Goal: Task Accomplishment & Management: Manage account settings

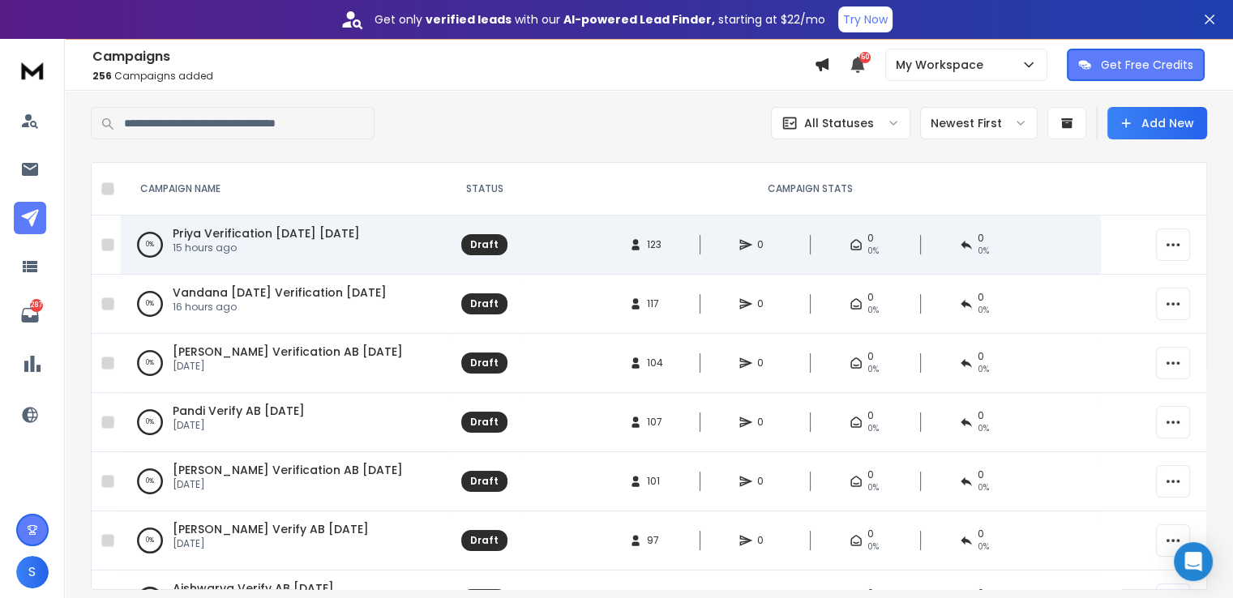
click at [273, 231] on span "Priya Verification [DATE] [DATE]" at bounding box center [266, 233] width 187 height 16
click at [233, 231] on span "Priya Verification [DATE] [DATE]" at bounding box center [266, 233] width 187 height 16
click at [288, 235] on span "Priya Verification [DATE] [DATE]" at bounding box center [266, 233] width 187 height 16
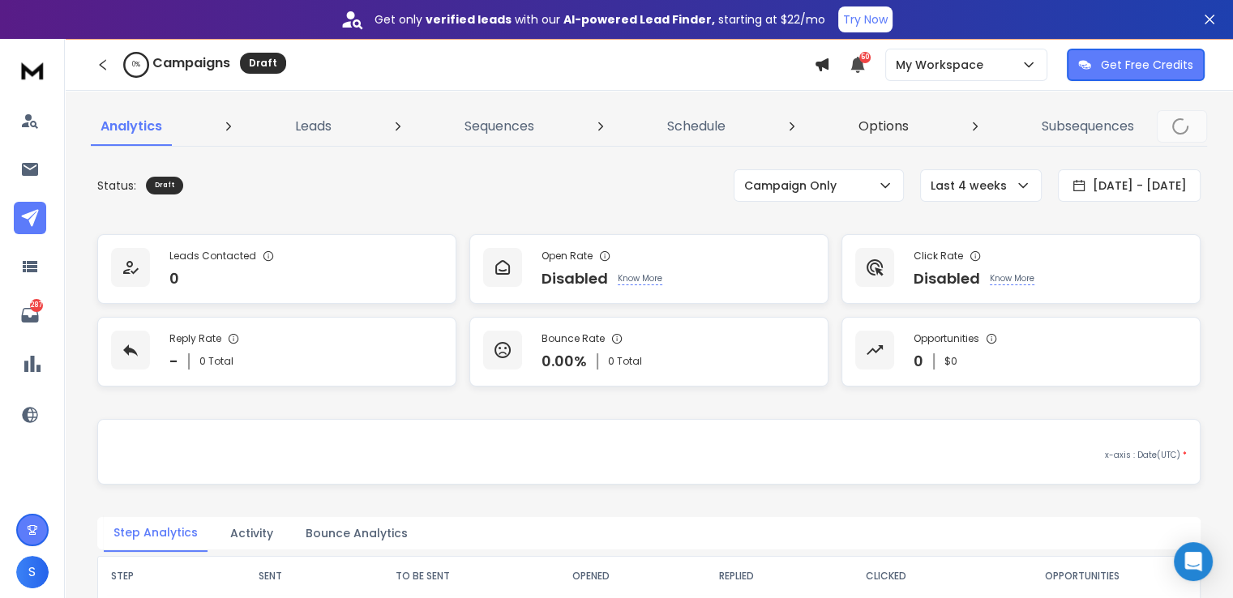
click at [903, 131] on p "Options" at bounding box center [884, 126] width 50 height 19
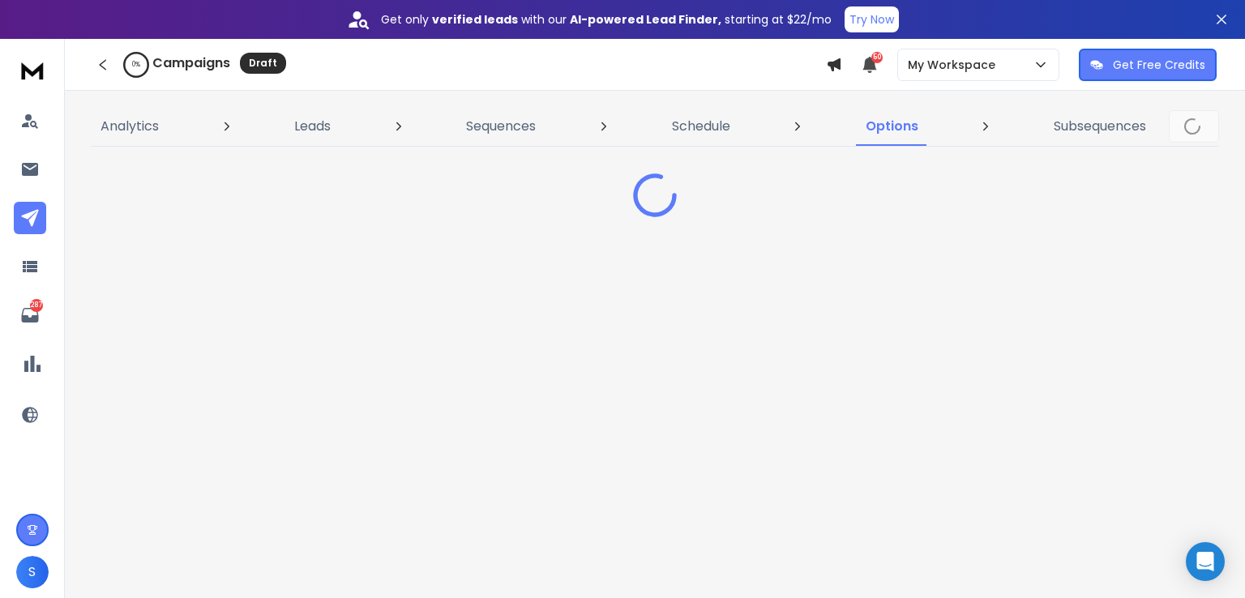
click at [884, 127] on p "Options" at bounding box center [892, 126] width 53 height 19
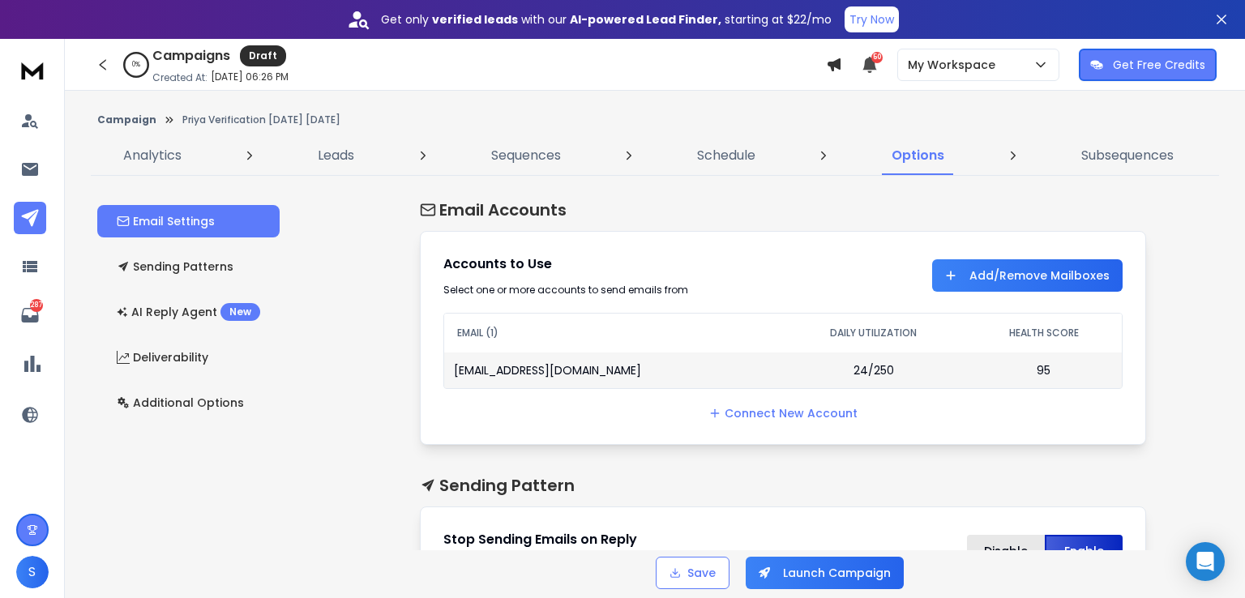
click at [787, 572] on button "Launch Campaign" at bounding box center [825, 573] width 158 height 32
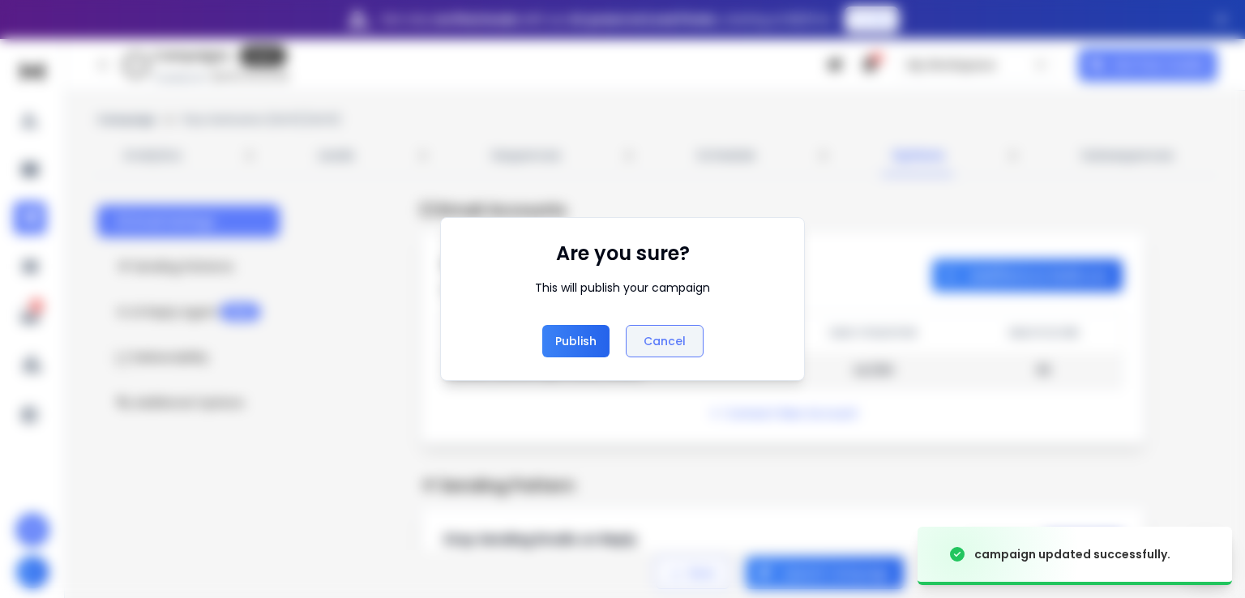
click at [576, 348] on button "Publish" at bounding box center [575, 341] width 67 height 32
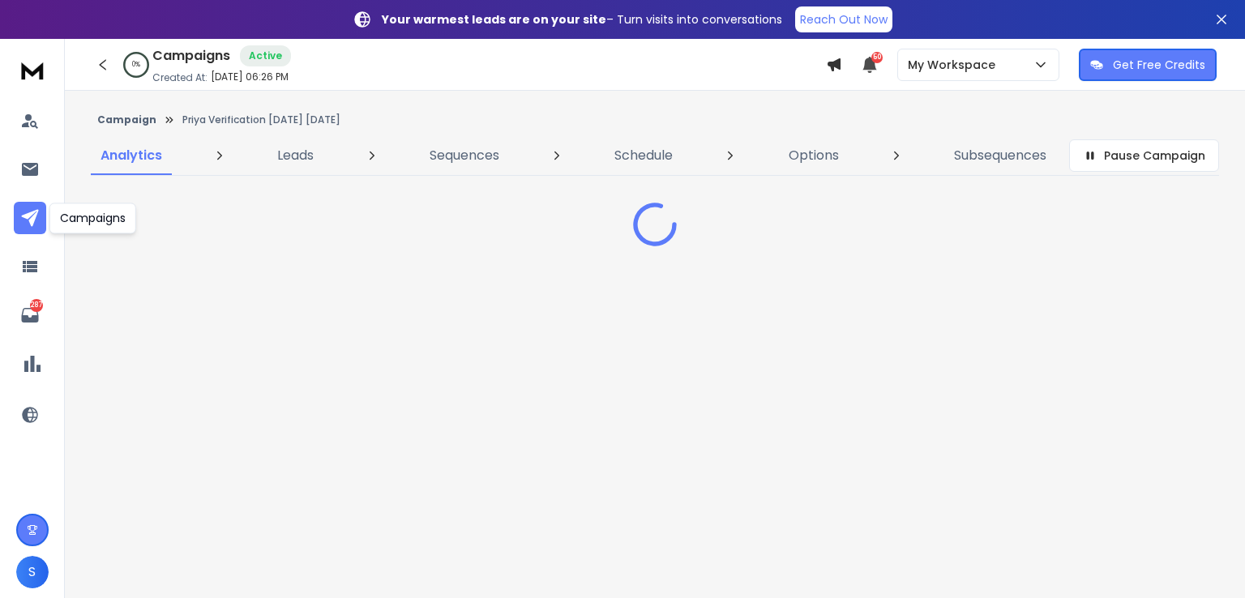
click at [32, 212] on icon at bounding box center [29, 217] width 17 height 17
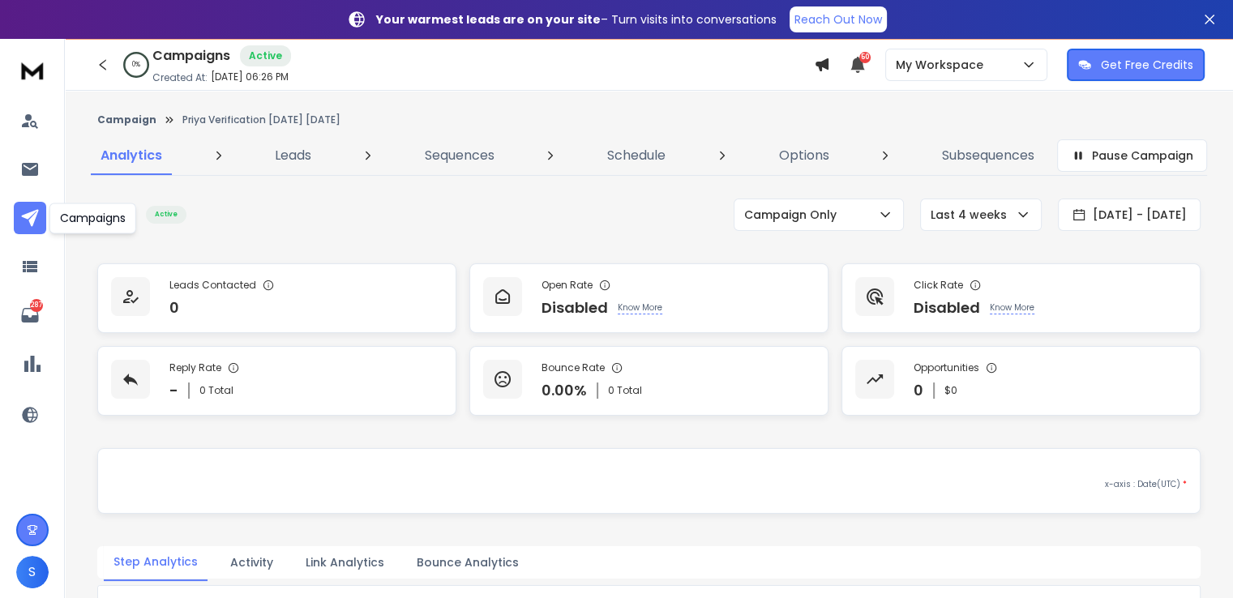
click at [32, 212] on icon at bounding box center [29, 217] width 17 height 17
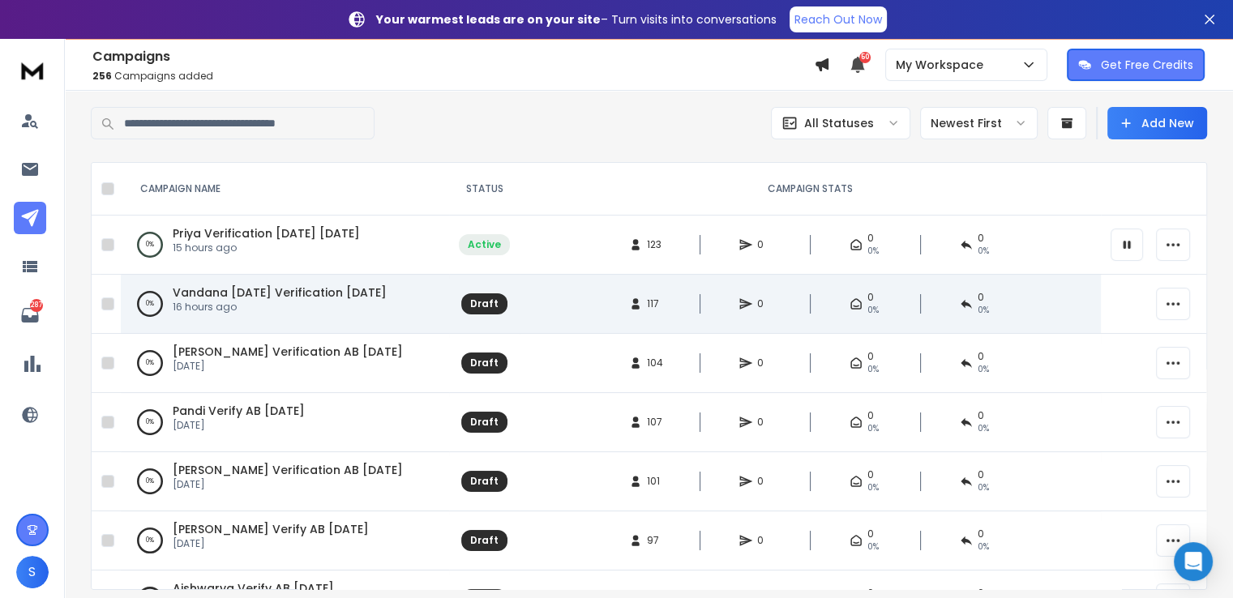
click at [305, 291] on span "Vandana [DATE] Verification [DATE]" at bounding box center [280, 293] width 214 height 16
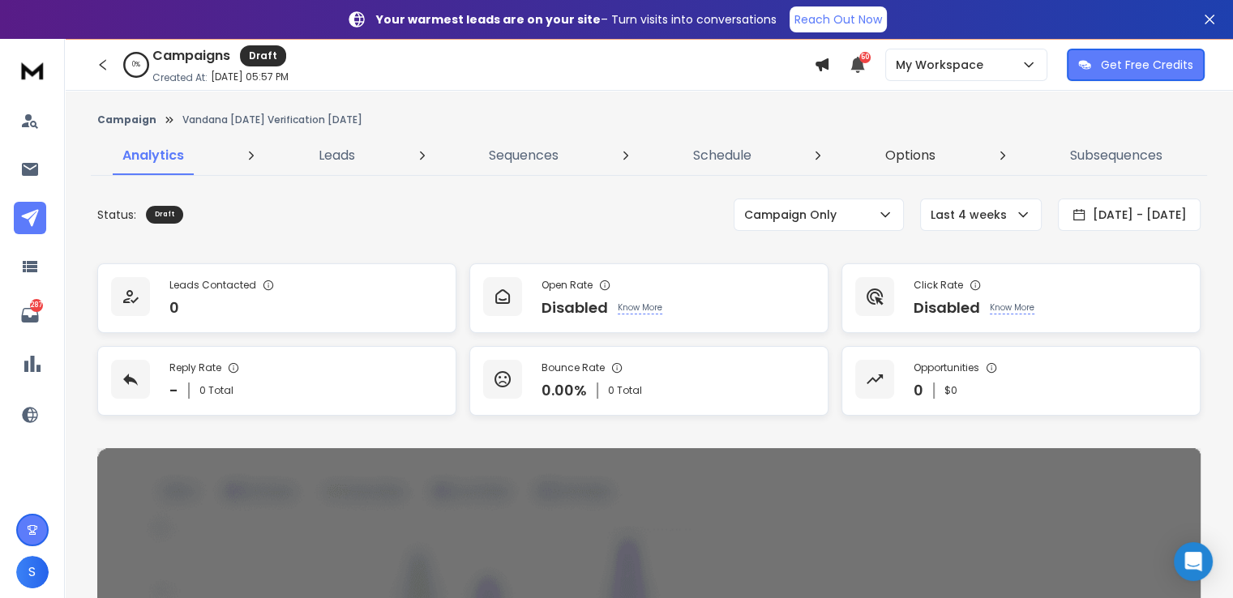
click at [908, 157] on p "Options" at bounding box center [910, 155] width 50 height 19
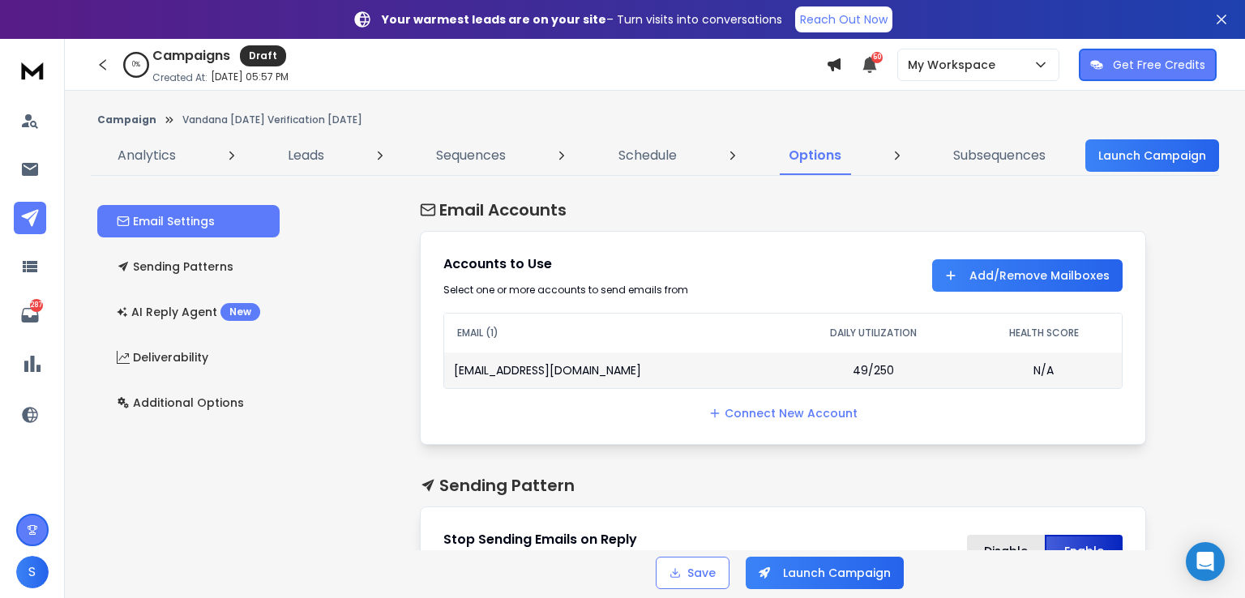
click at [788, 565] on button "Launch Campaign" at bounding box center [825, 573] width 158 height 32
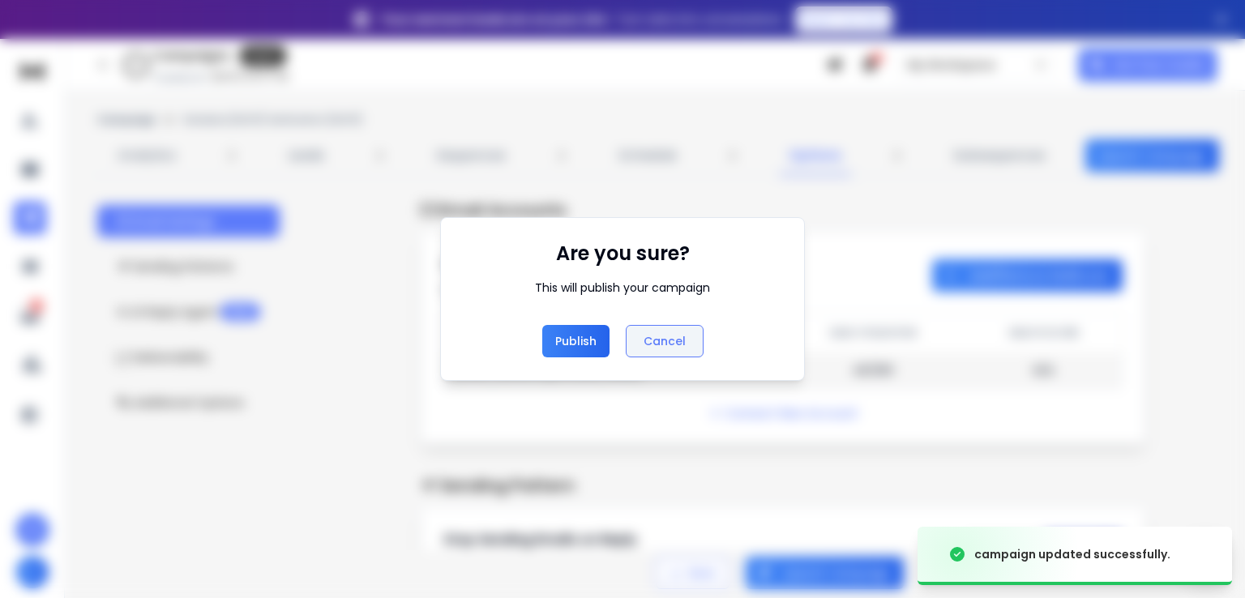
click at [571, 342] on button "Publish" at bounding box center [575, 341] width 67 height 32
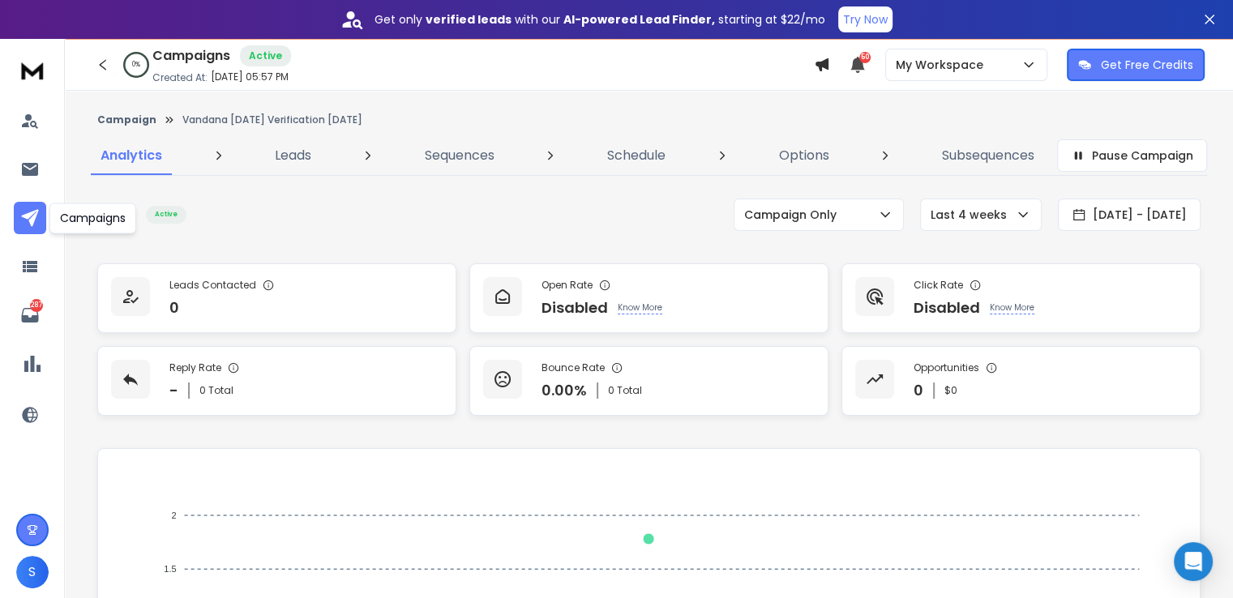
click at [25, 208] on icon at bounding box center [29, 217] width 19 height 19
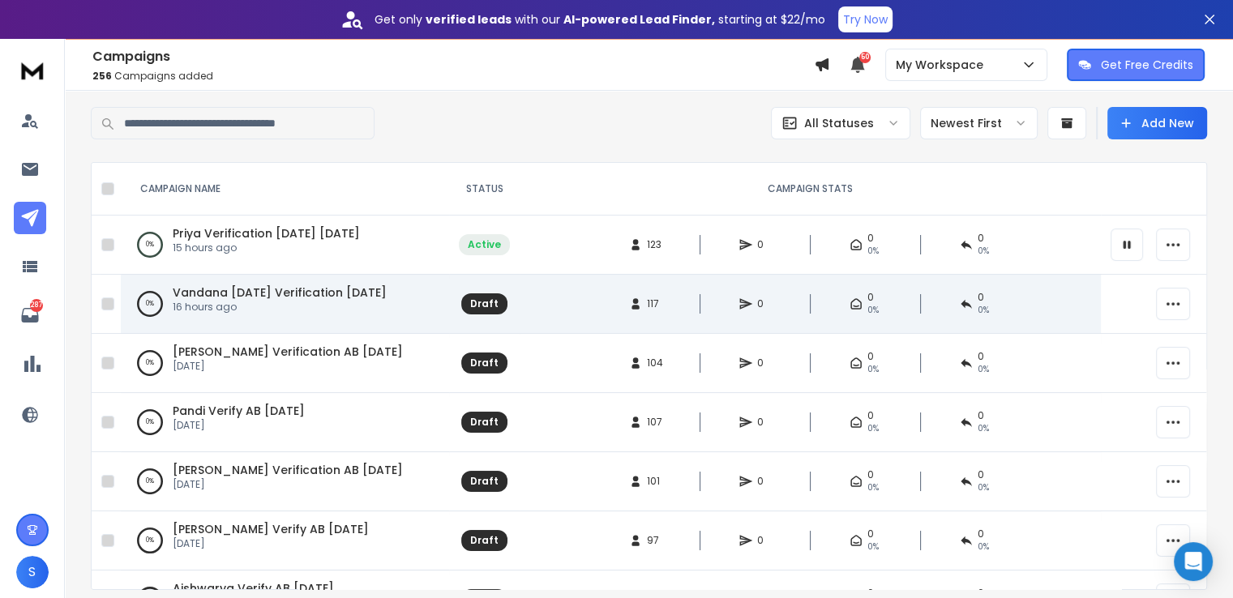
click at [470, 306] on div "Draft" at bounding box center [484, 304] width 28 height 13
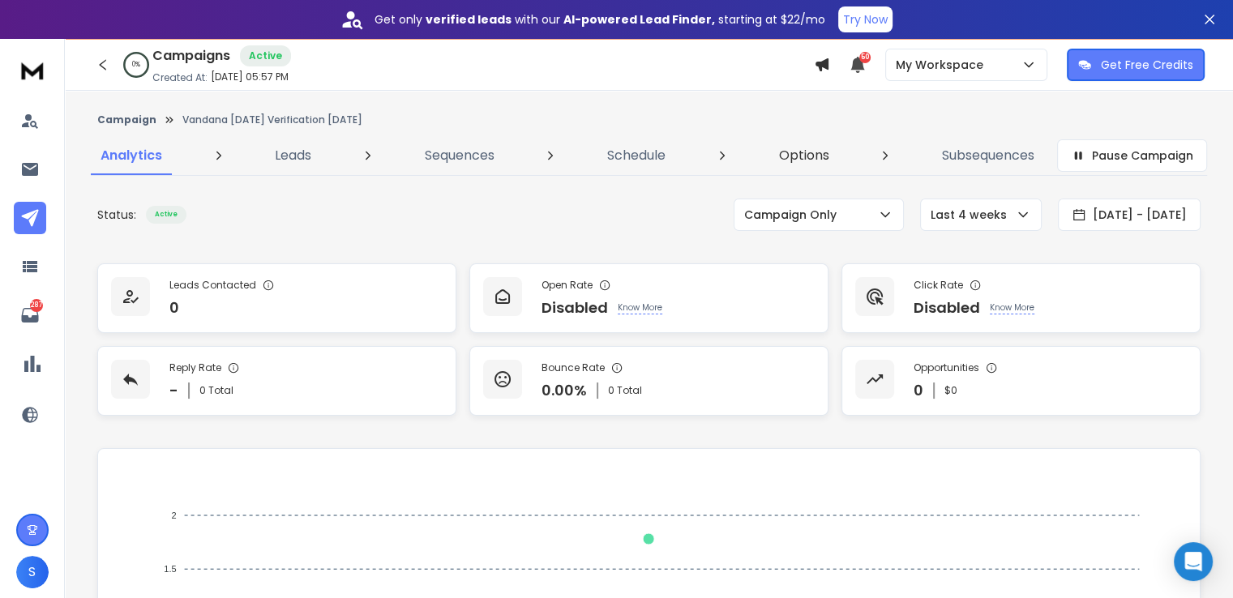
click at [814, 161] on p "Options" at bounding box center [804, 155] width 50 height 19
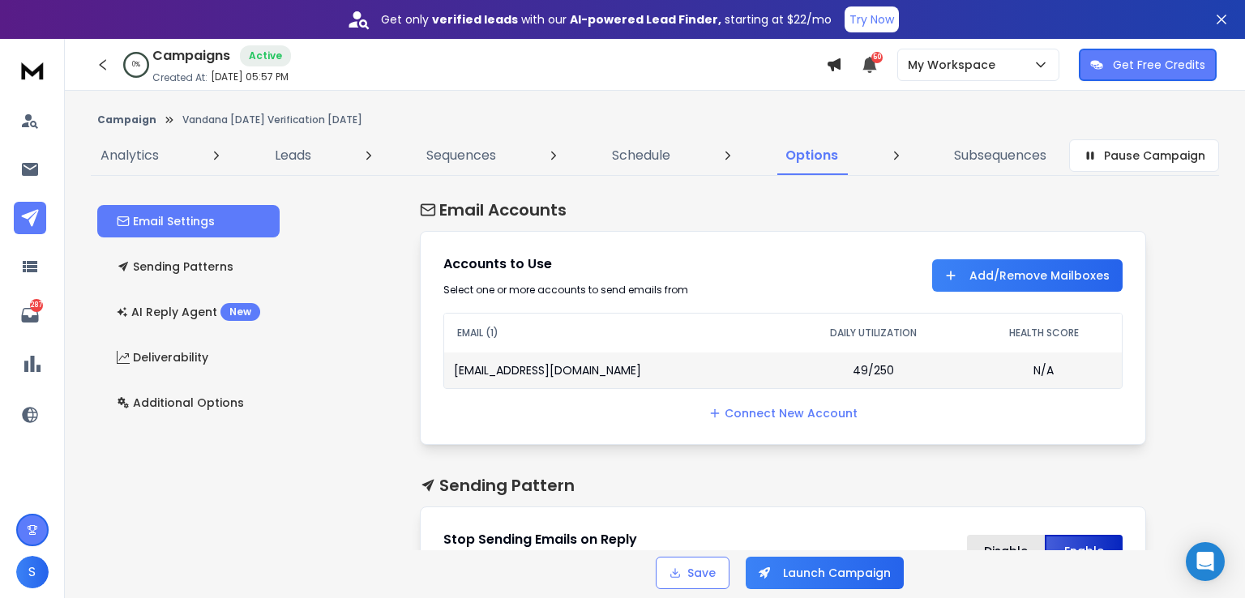
click at [788, 572] on button "Launch Campaign" at bounding box center [825, 573] width 158 height 32
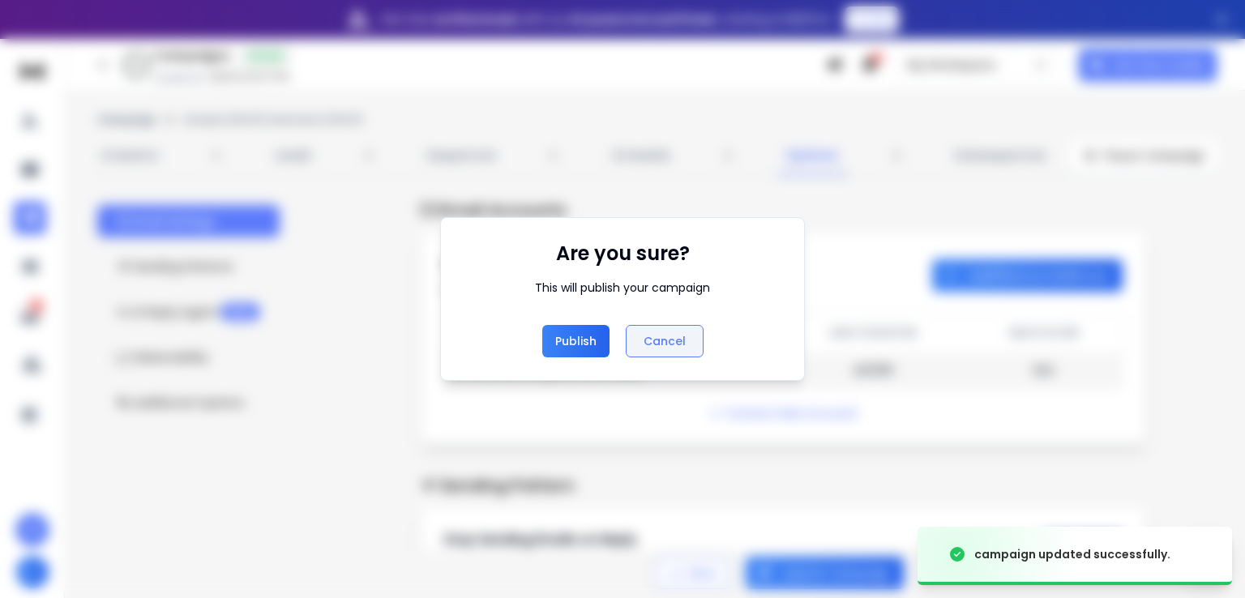
click at [558, 345] on button "Publish" at bounding box center [575, 341] width 67 height 32
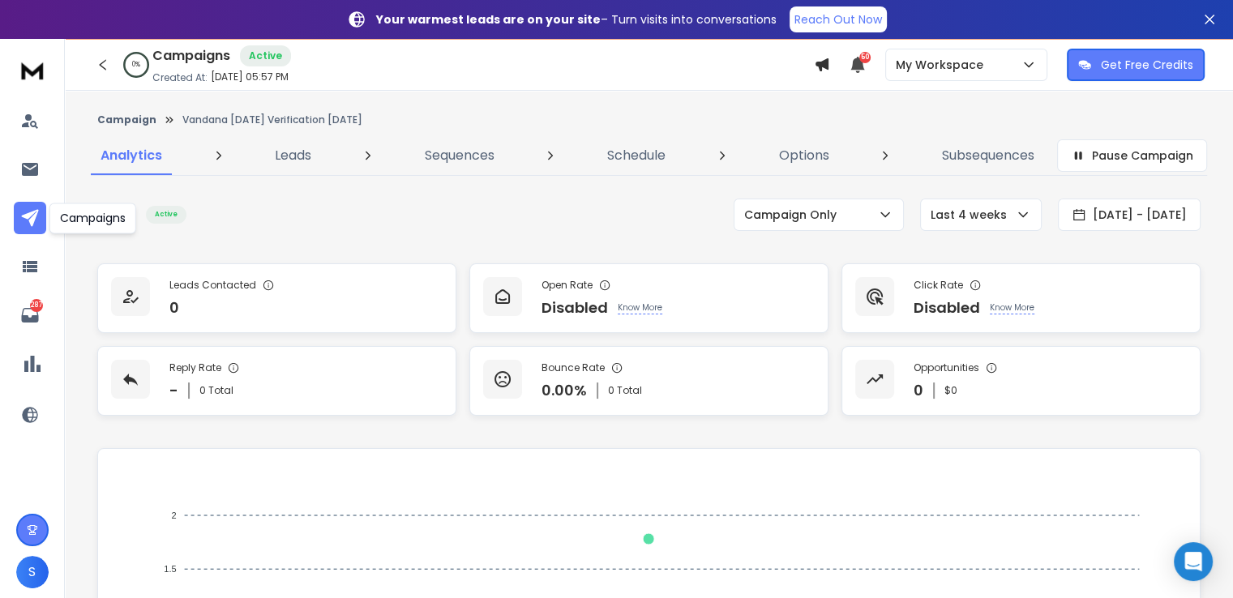
click at [26, 216] on icon at bounding box center [29, 217] width 17 height 17
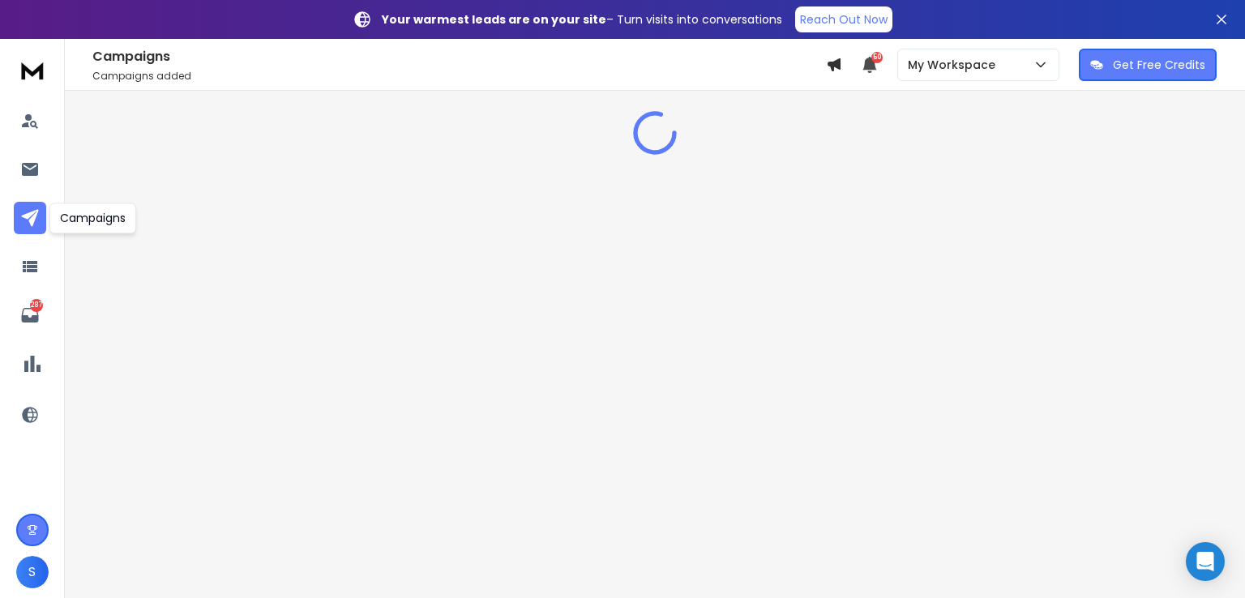
click at [26, 216] on icon at bounding box center [29, 217] width 17 height 17
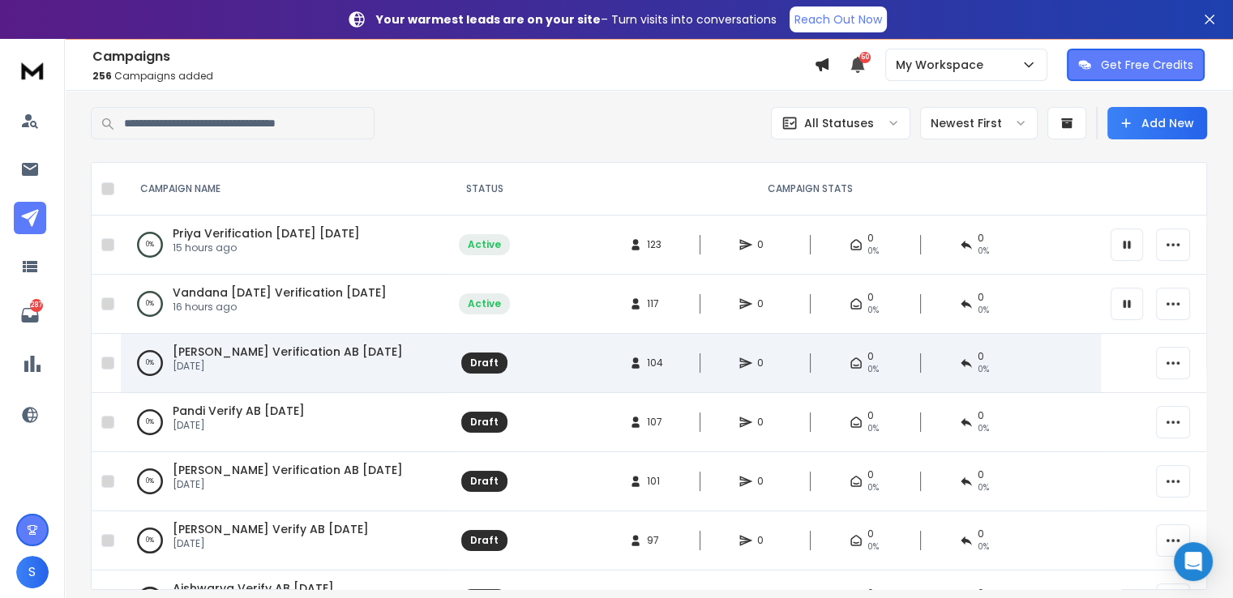
click at [470, 366] on div "Draft" at bounding box center [484, 363] width 28 height 13
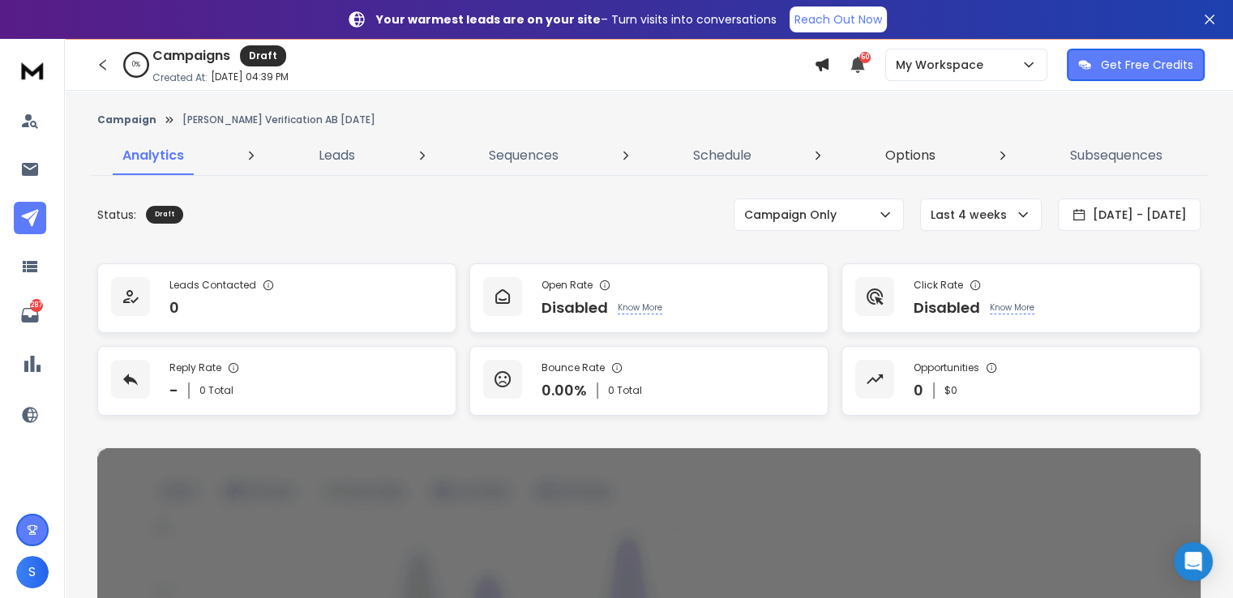
click at [912, 160] on p "Options" at bounding box center [910, 155] width 50 height 19
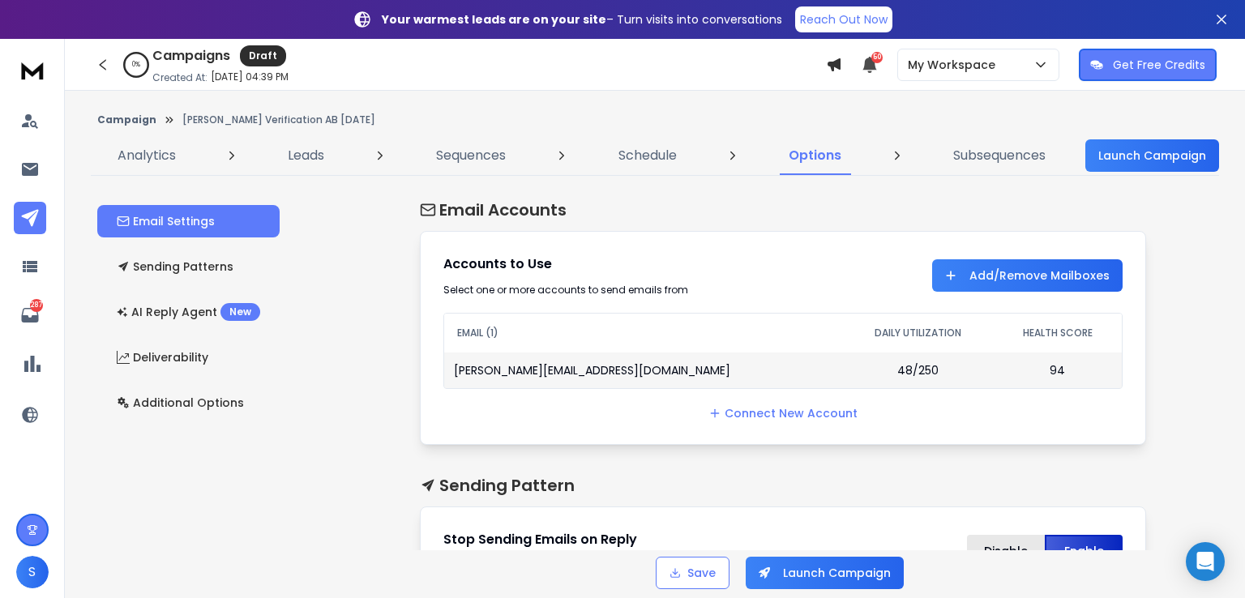
click at [790, 568] on button "Launch Campaign" at bounding box center [825, 573] width 158 height 32
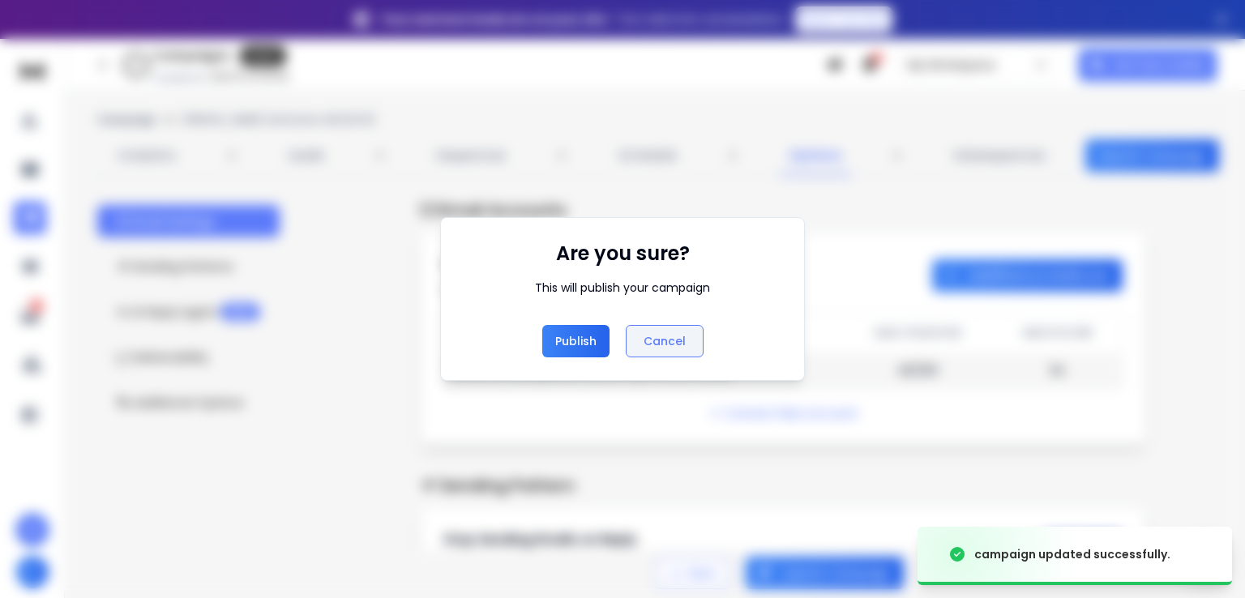
click at [559, 349] on button "Publish" at bounding box center [575, 341] width 67 height 32
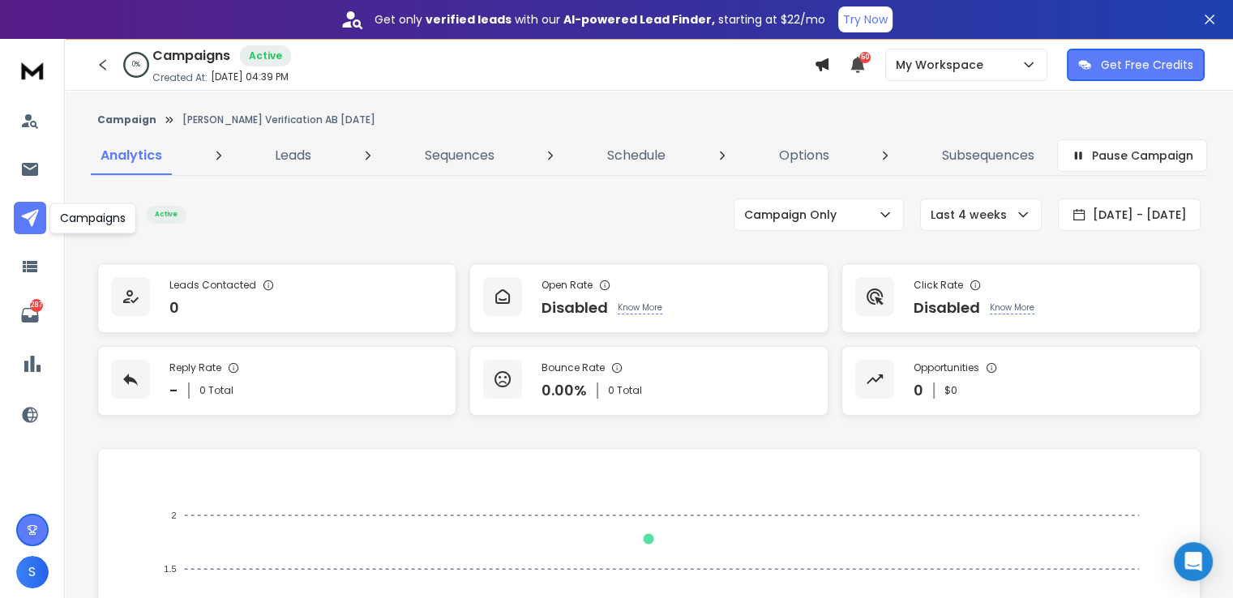
click at [32, 212] on icon at bounding box center [29, 217] width 17 height 17
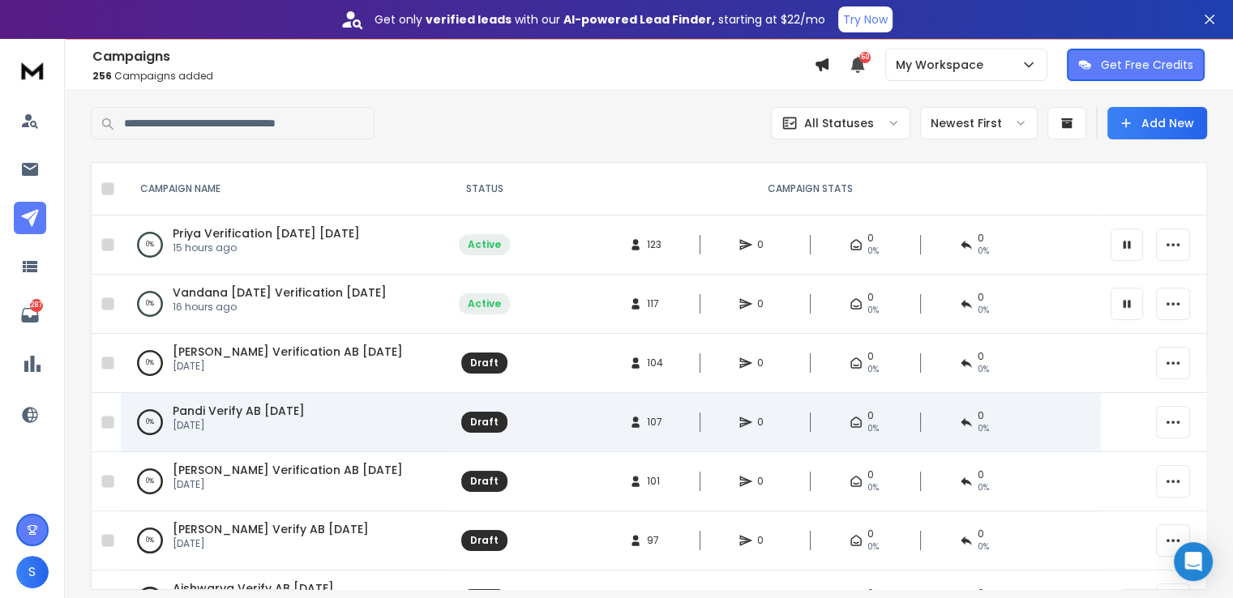
click at [276, 404] on span "Pandi Verify AB [DATE]" at bounding box center [239, 411] width 132 height 16
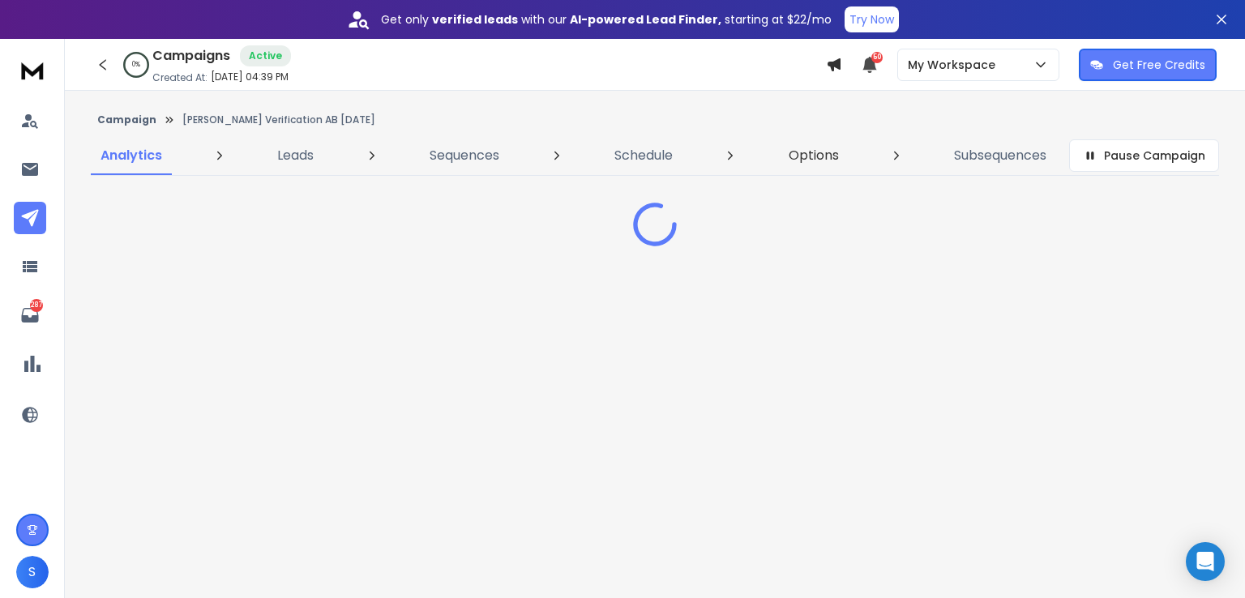
click at [821, 161] on p "Options" at bounding box center [814, 155] width 50 height 19
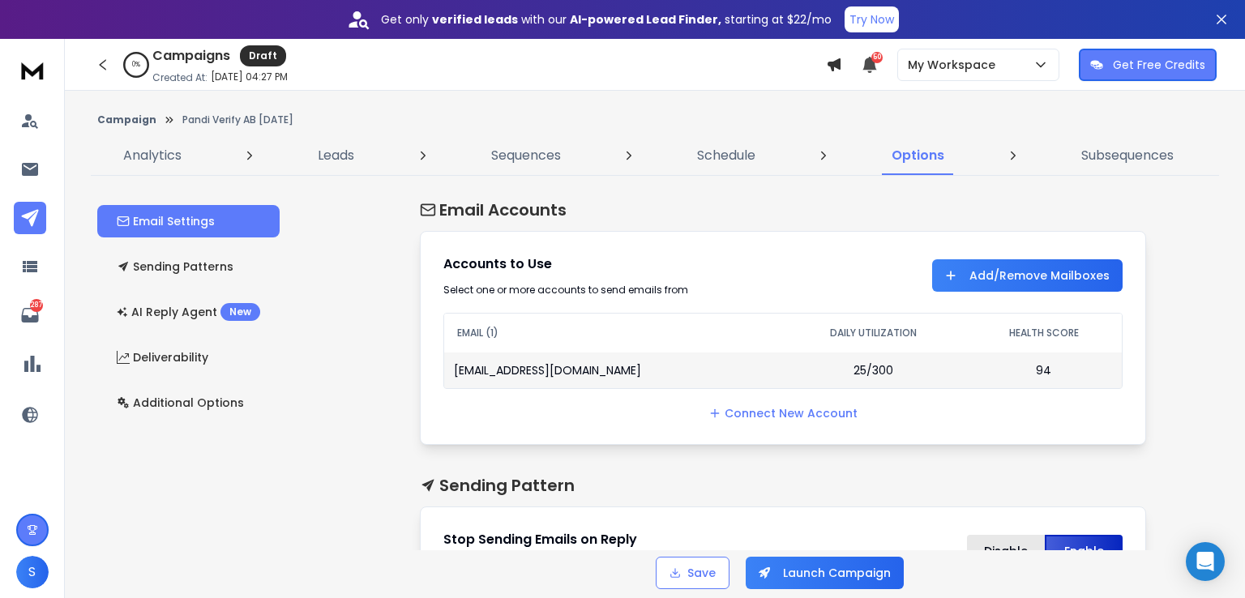
click at [816, 572] on button "Launch Campaign" at bounding box center [825, 573] width 158 height 32
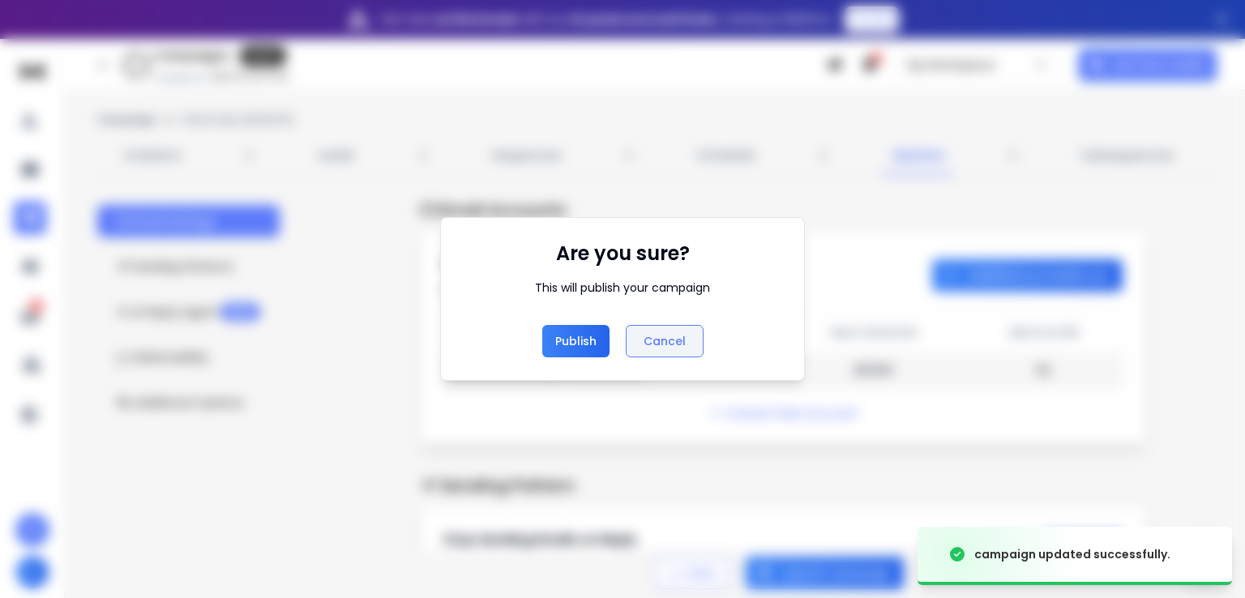
click at [579, 332] on button "Publish" at bounding box center [575, 341] width 67 height 32
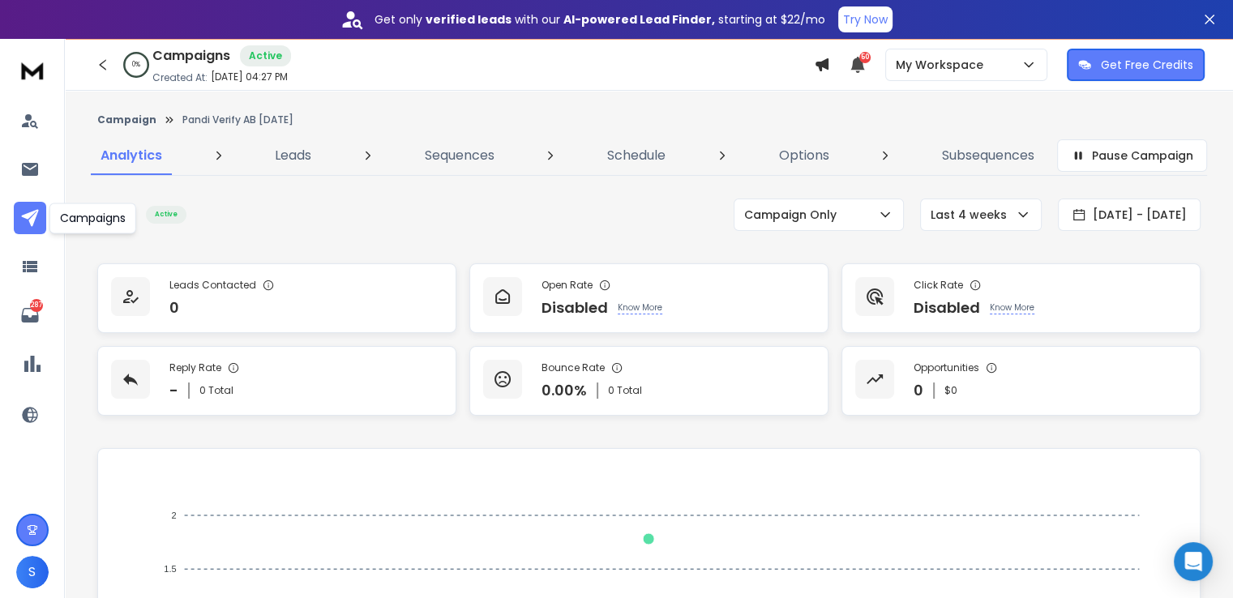
click at [39, 217] on link at bounding box center [30, 218] width 32 height 32
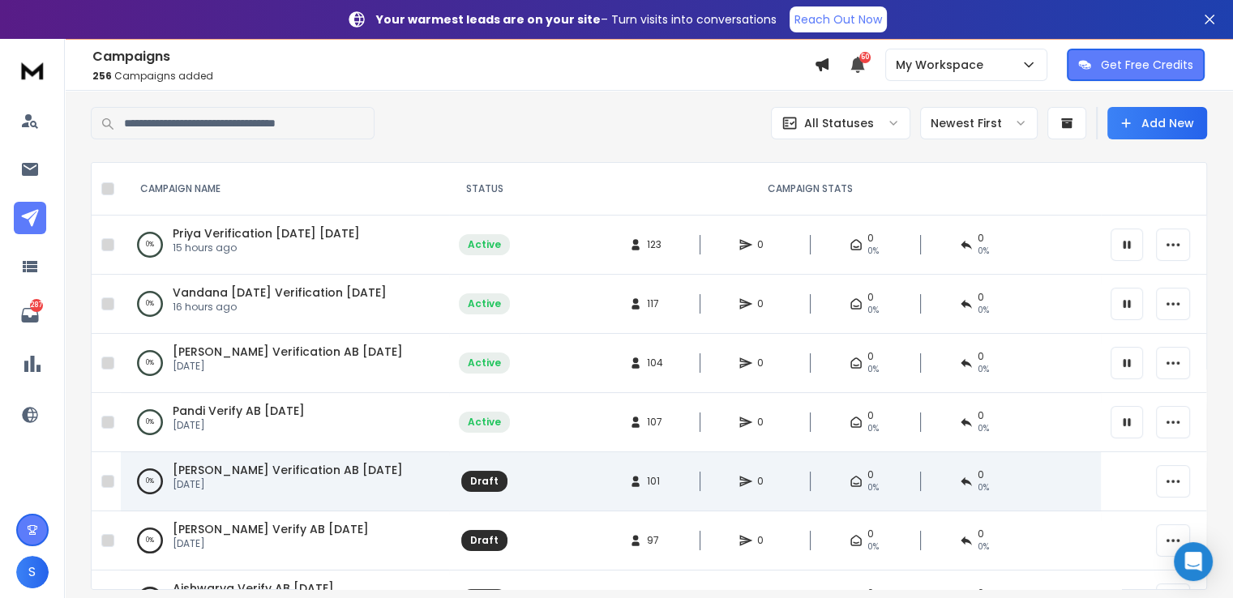
click at [314, 470] on span "[PERSON_NAME] Verification AB [DATE]" at bounding box center [288, 470] width 230 height 16
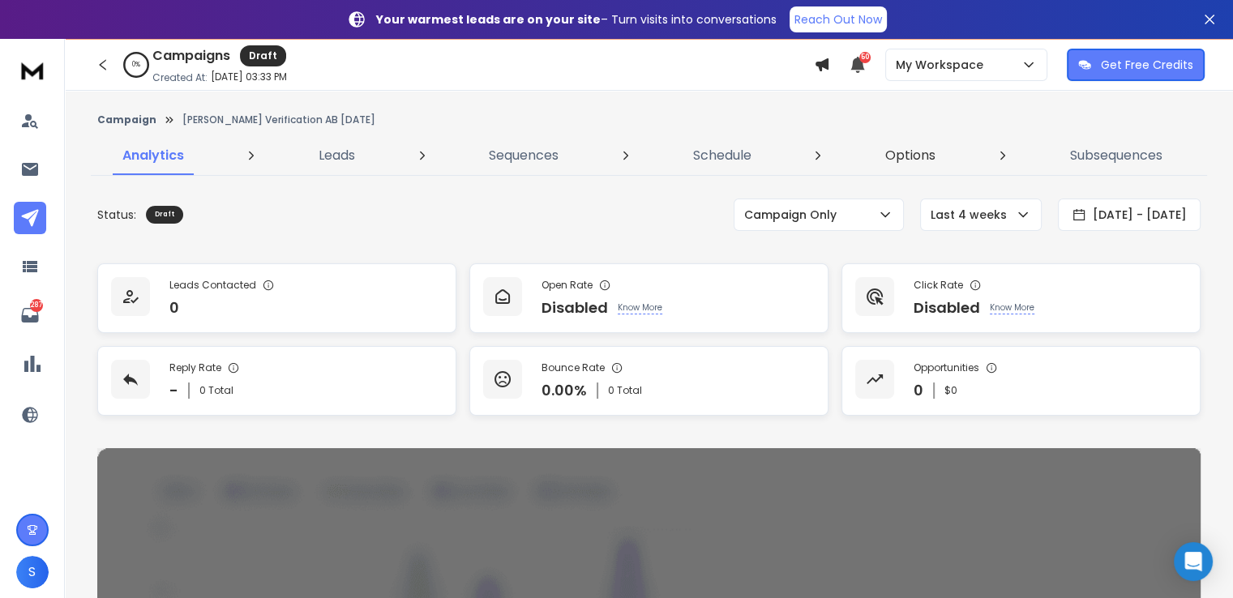
click at [896, 156] on p "Options" at bounding box center [910, 155] width 50 height 19
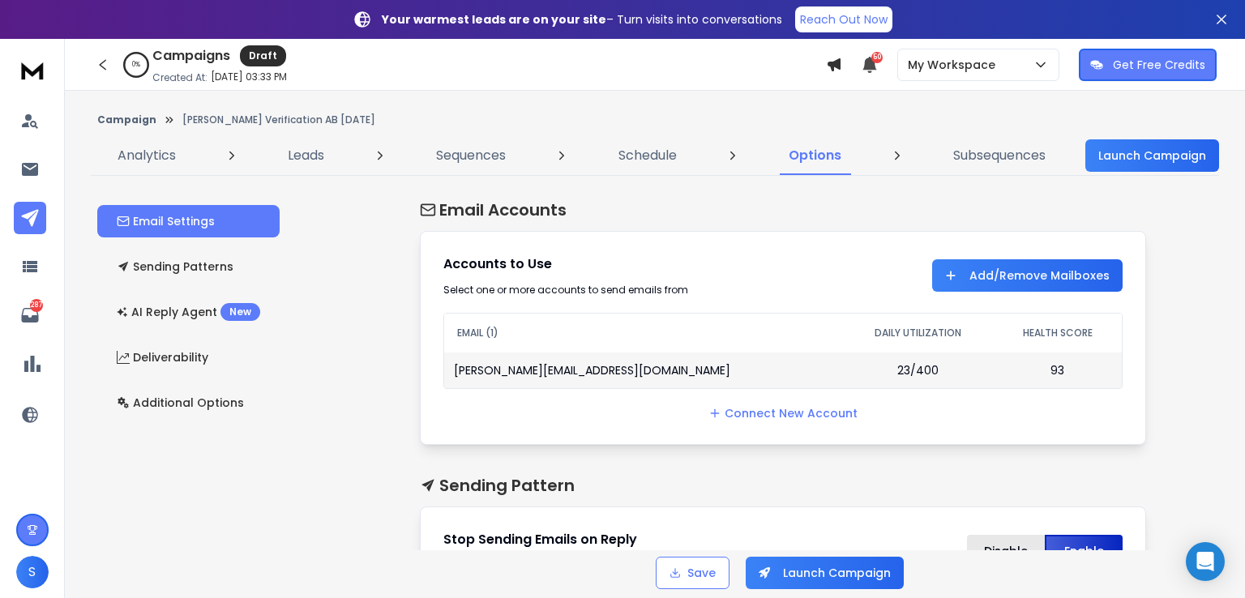
click at [820, 576] on button "Launch Campaign" at bounding box center [825, 573] width 158 height 32
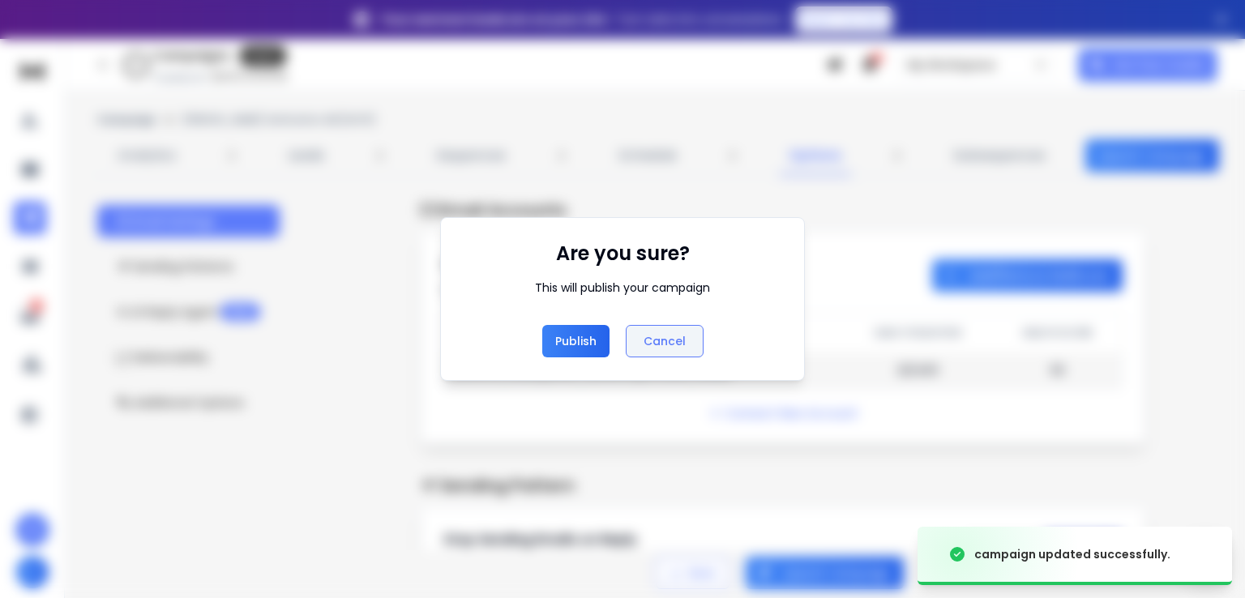
click at [582, 339] on button "Publish" at bounding box center [575, 341] width 67 height 32
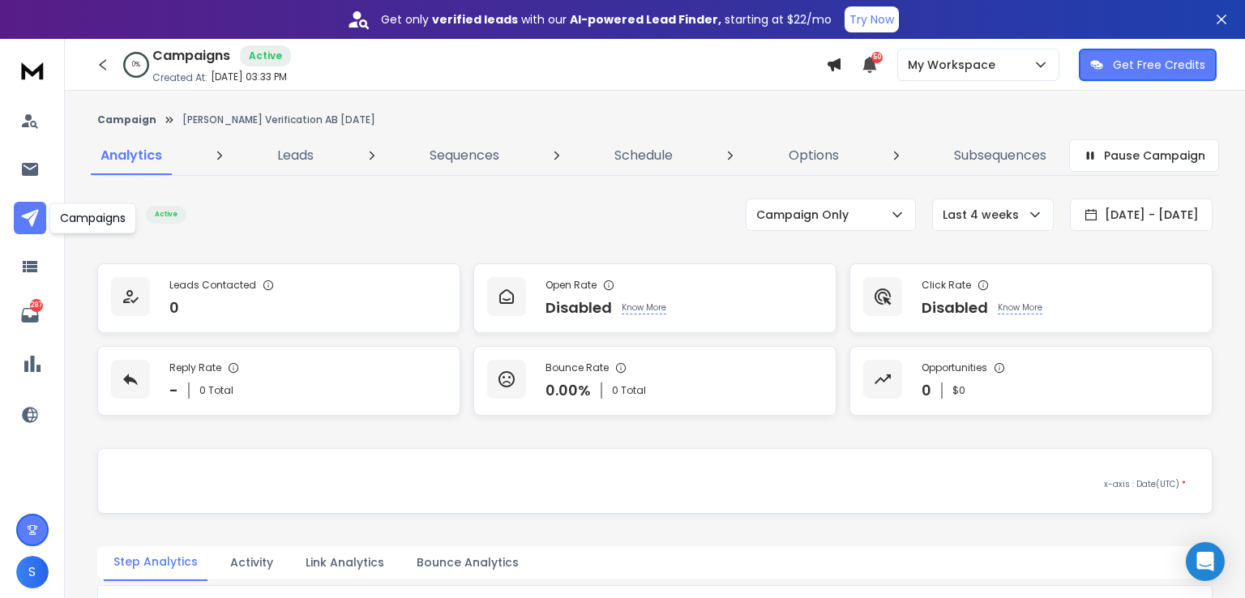
click at [26, 216] on icon at bounding box center [29, 217] width 17 height 17
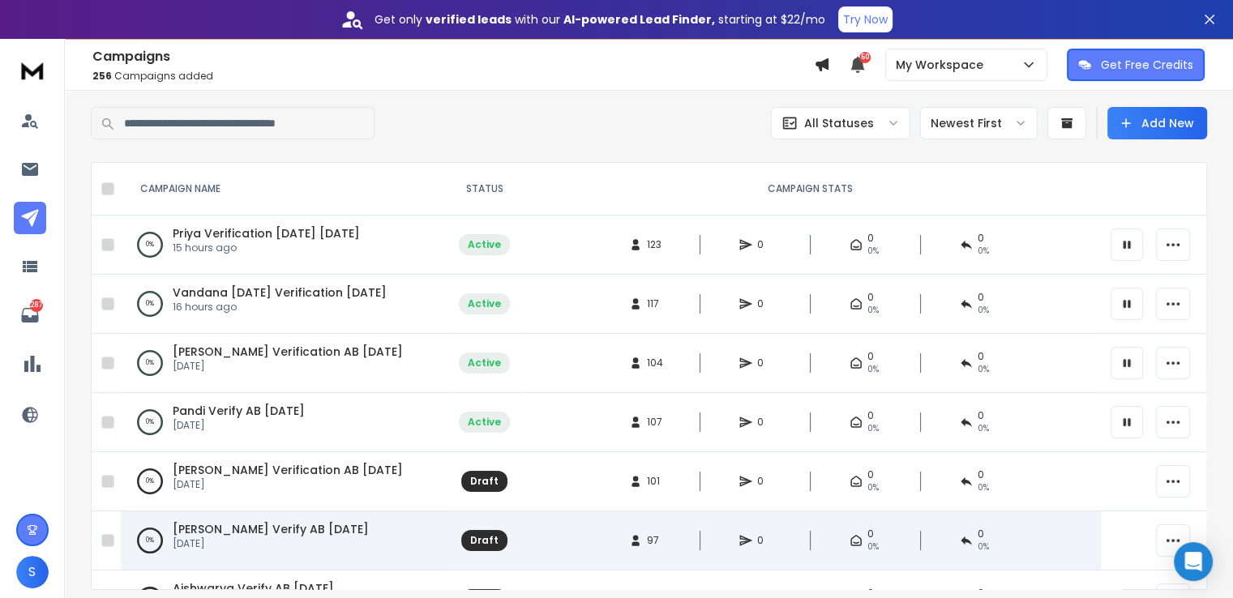
click at [283, 533] on span "[PERSON_NAME] Verify AB [DATE]" at bounding box center [271, 529] width 196 height 16
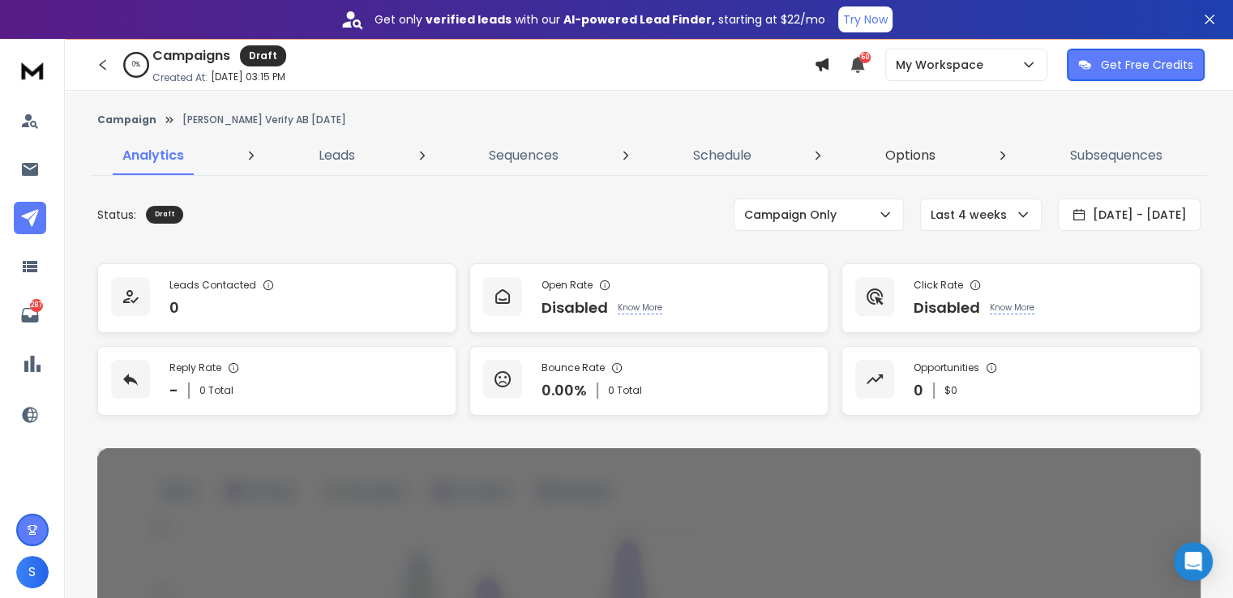
click at [905, 146] on p "Options" at bounding box center [910, 155] width 50 height 19
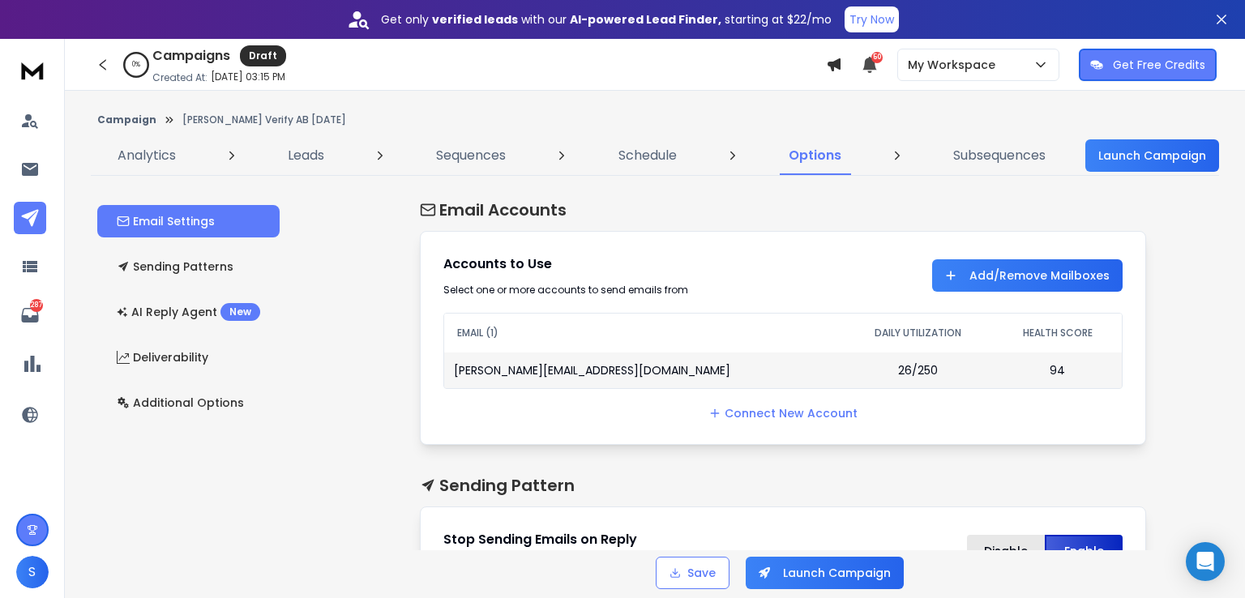
click at [825, 570] on button "Launch Campaign" at bounding box center [825, 573] width 158 height 32
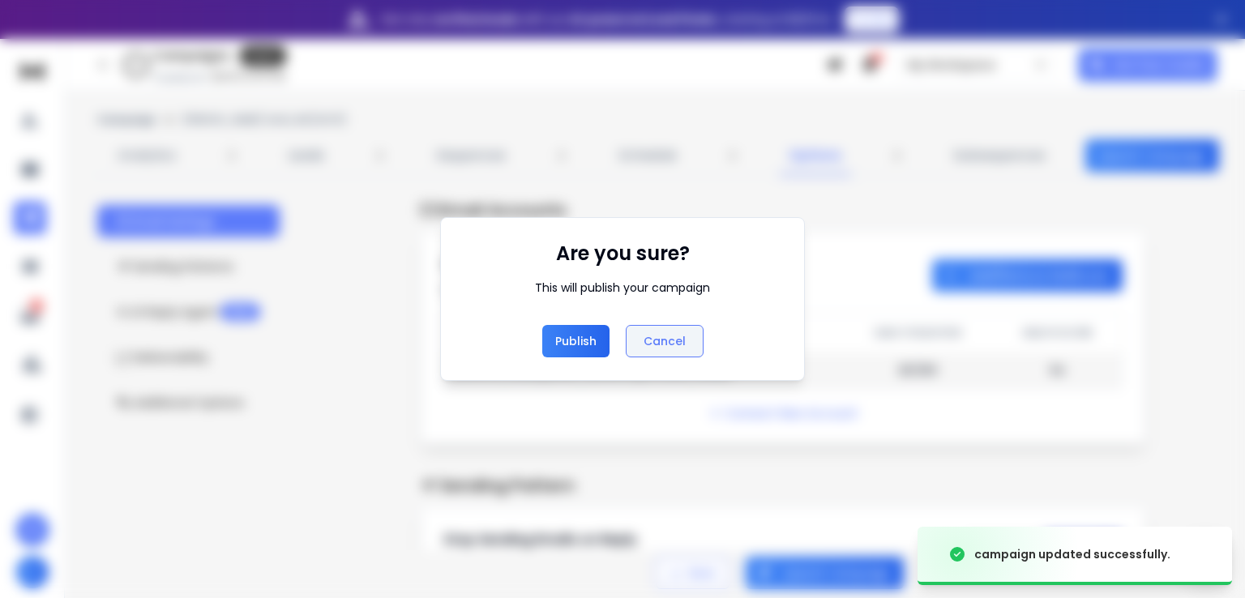
click at [573, 341] on button "Publish" at bounding box center [575, 341] width 67 height 32
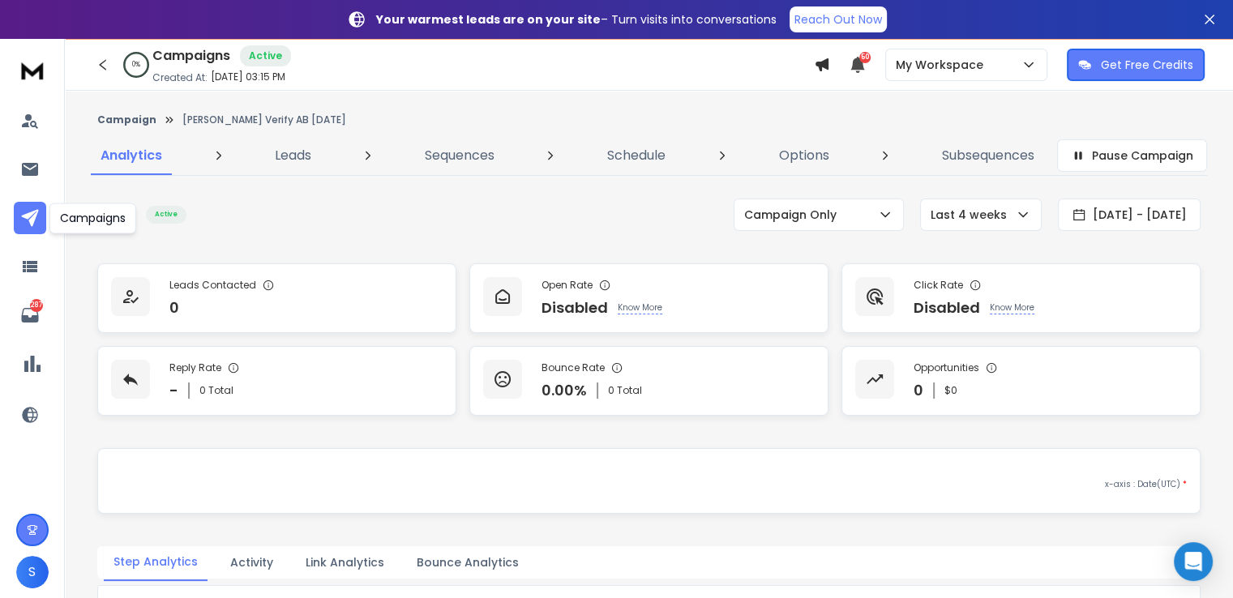
click at [32, 213] on icon at bounding box center [29, 217] width 17 height 17
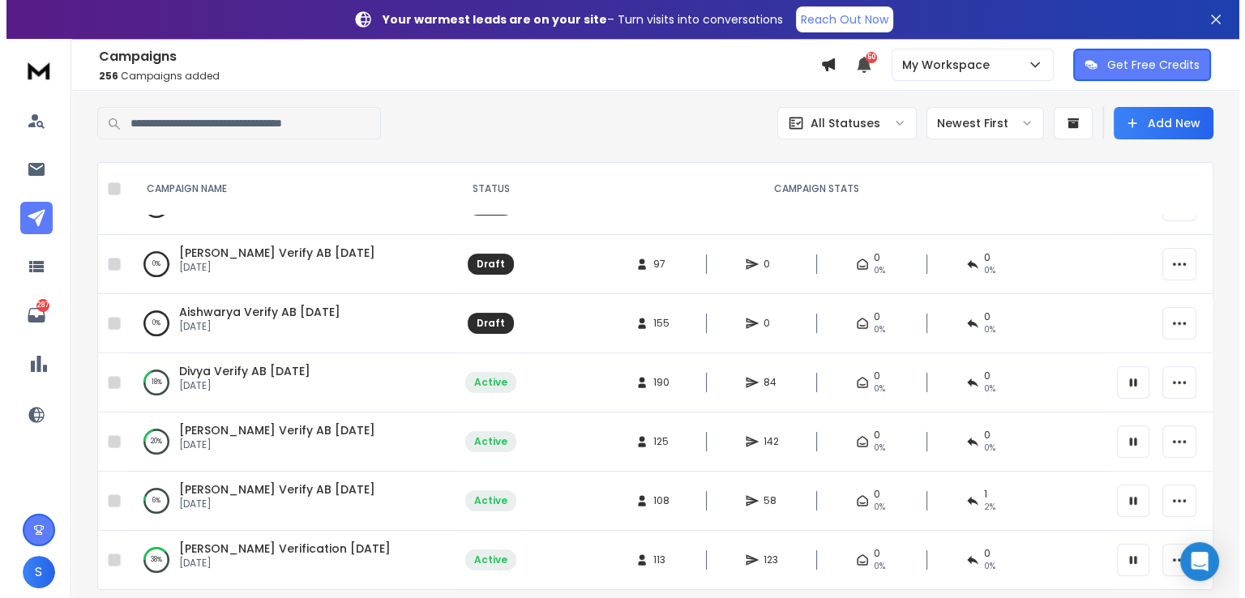
scroll to position [292, 0]
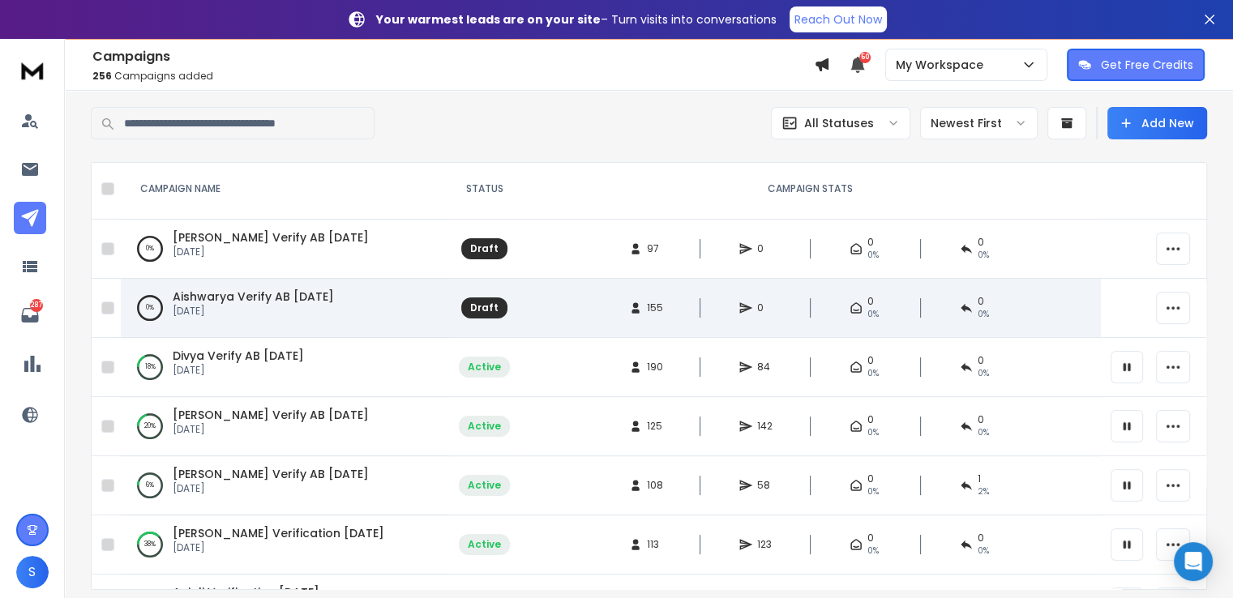
click at [281, 293] on span "Aishwarya Verify AB [DATE]" at bounding box center [253, 297] width 161 height 16
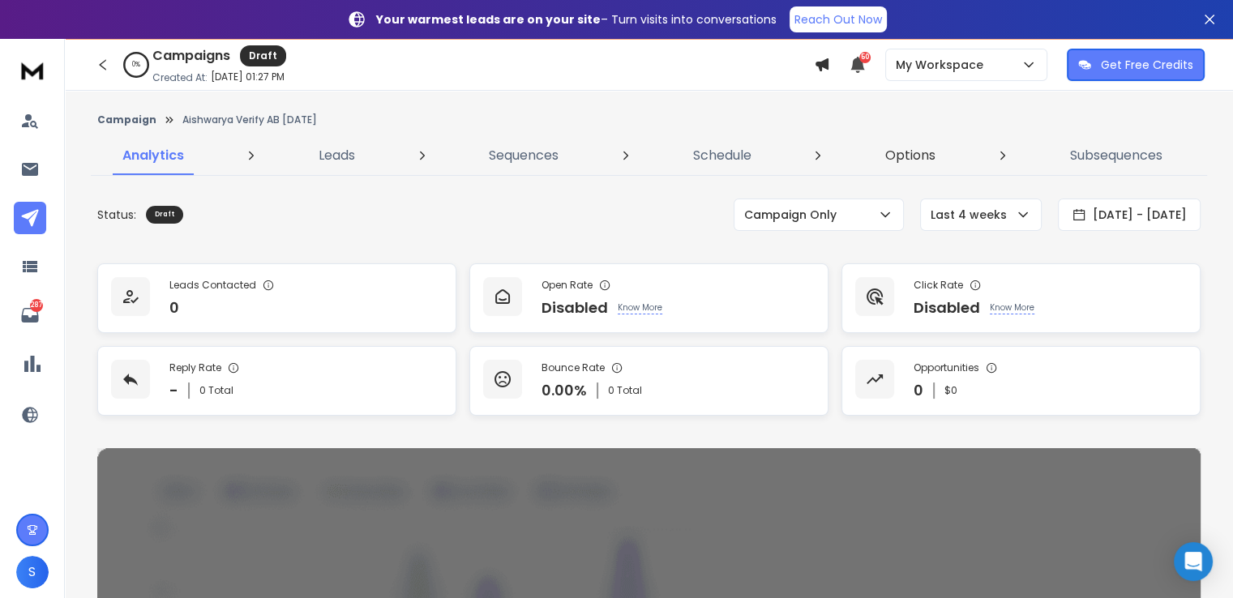
click at [891, 157] on p "Options" at bounding box center [910, 155] width 50 height 19
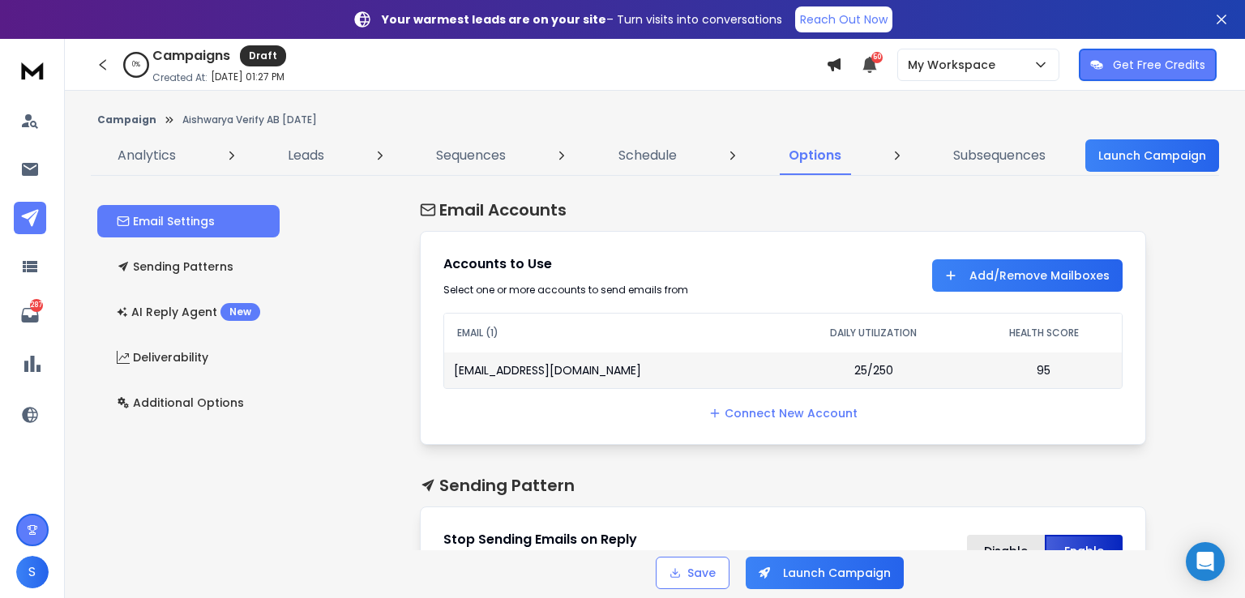
click at [800, 566] on button "Launch Campaign" at bounding box center [825, 573] width 158 height 32
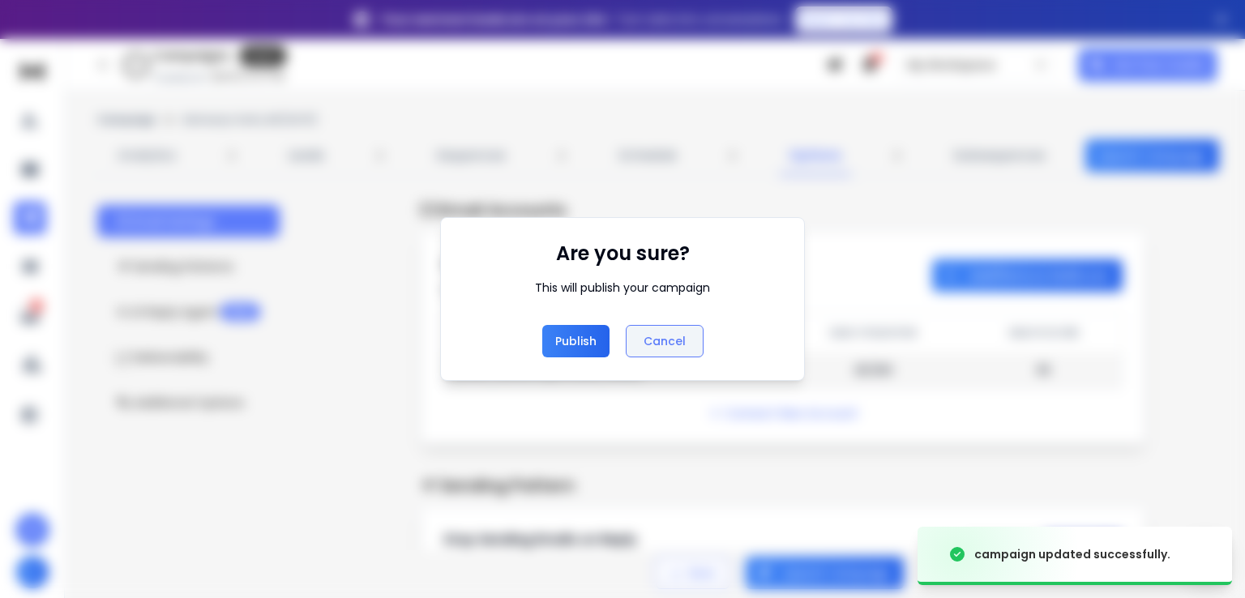
click at [589, 335] on button "Publish" at bounding box center [575, 341] width 67 height 32
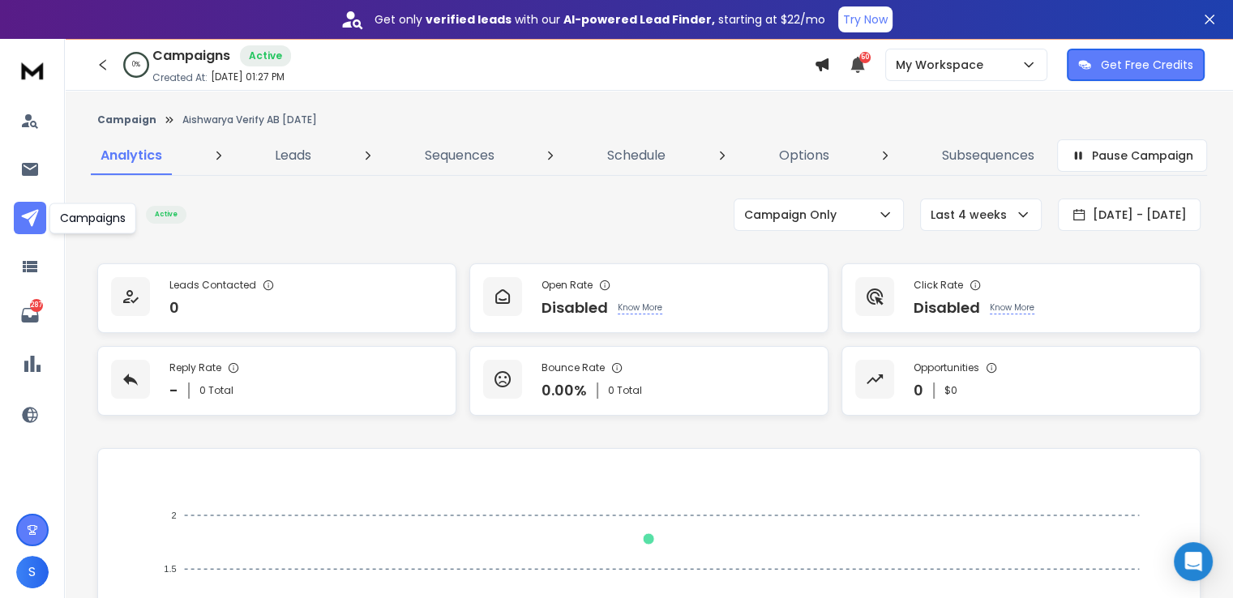
click at [21, 218] on icon at bounding box center [29, 217] width 19 height 19
